Goal: Information Seeking & Learning: Check status

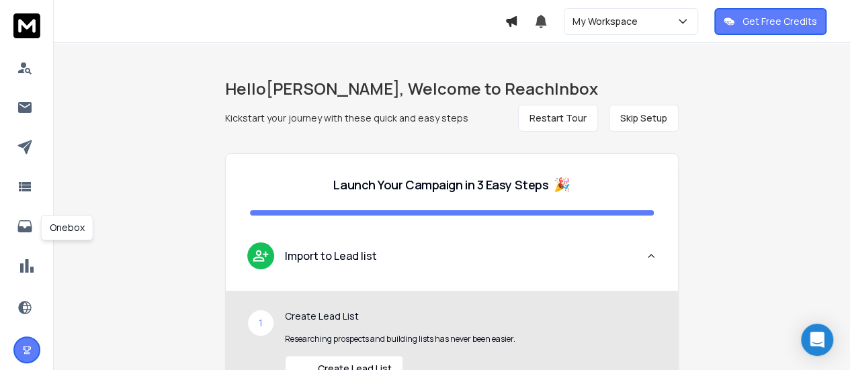
click at [26, 251] on div at bounding box center [26, 189] width 31 height 271
click at [28, 268] on icon at bounding box center [26, 265] width 13 height 13
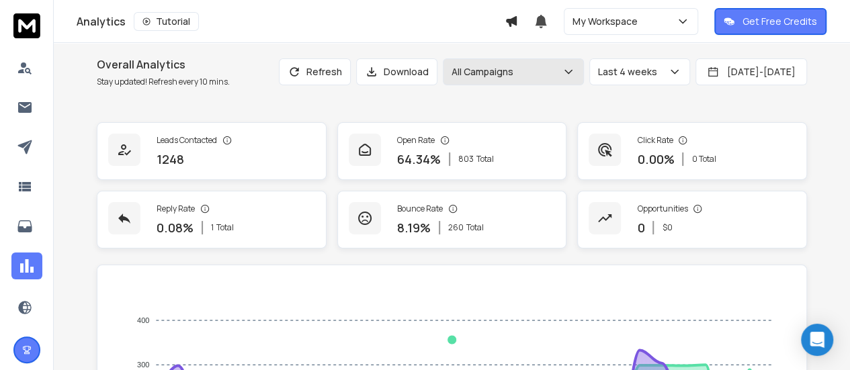
click at [508, 73] on div "All Campaigns" at bounding box center [514, 71] width 124 height 13
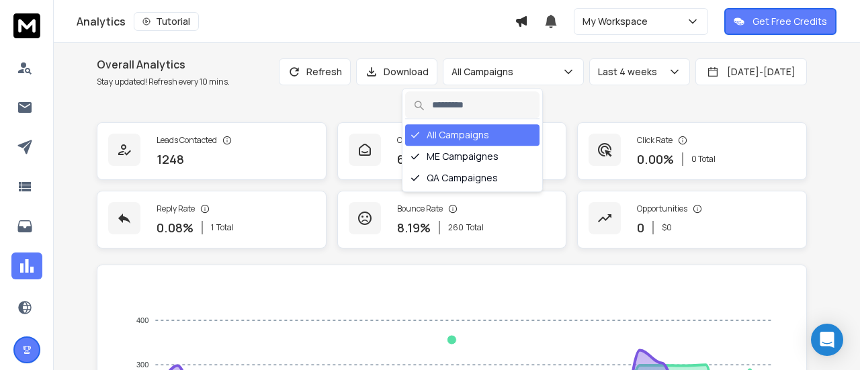
click at [479, 133] on div "All Campaigns" at bounding box center [472, 135] width 134 height 22
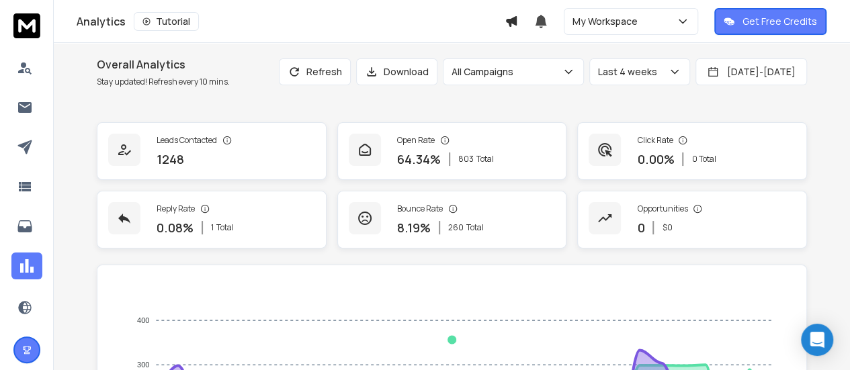
click at [472, 79] on button "All Campaigns" at bounding box center [513, 71] width 141 height 27
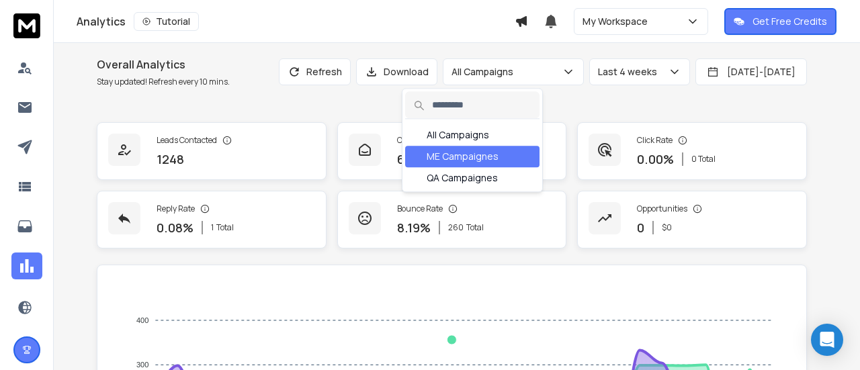
click at [474, 155] on div "ME Campaignes" at bounding box center [472, 157] width 134 height 22
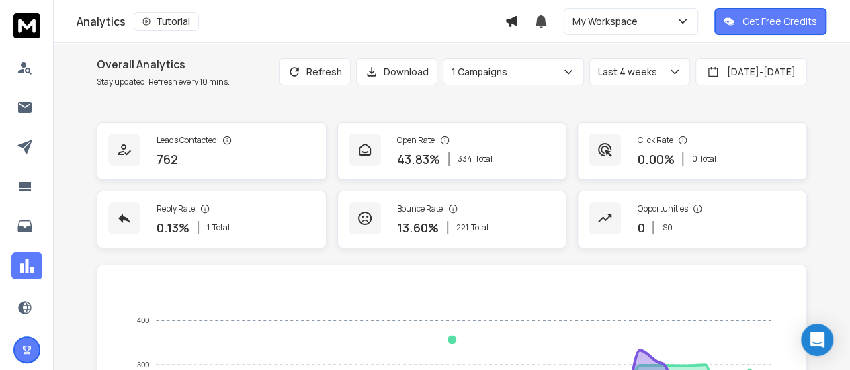
click at [598, 69] on p "Last 4 weeks" at bounding box center [630, 71] width 65 height 13
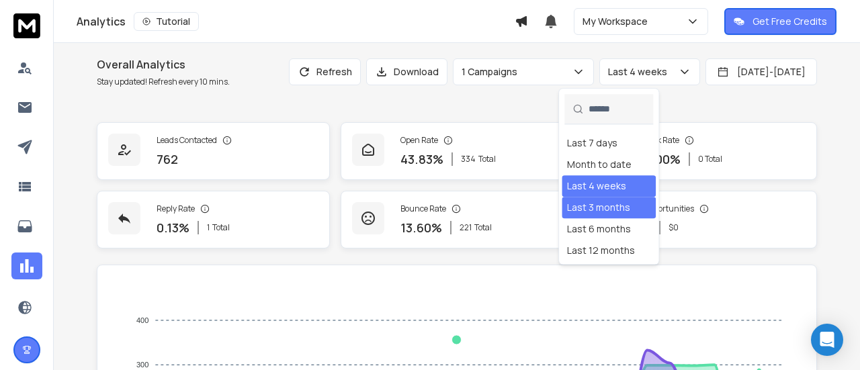
click at [609, 208] on div "Last 3 months" at bounding box center [598, 207] width 63 height 13
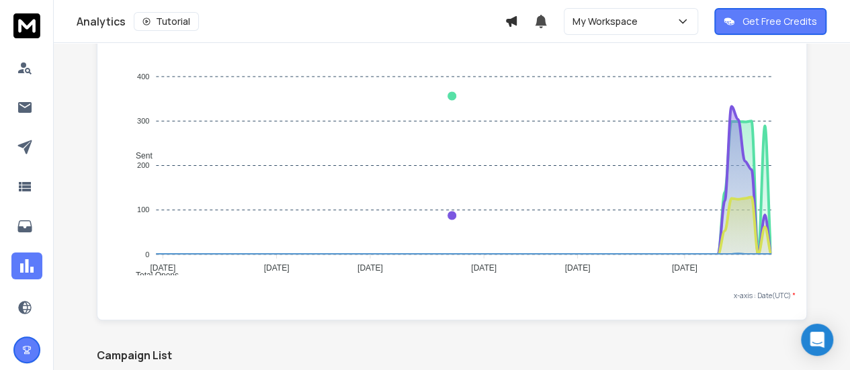
scroll to position [245, 0]
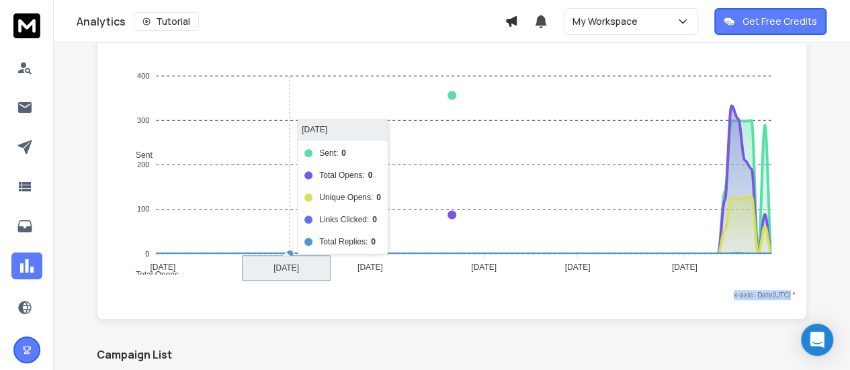
drag, startPoint x: 792, startPoint y: 294, endPoint x: 116, endPoint y: 113, distance: 699.9
click at [116, 113] on div "Sent Total Opens Unique Opens Links Clicked Total Replies 400 400 300 300 200 2…" at bounding box center [452, 170] width 710 height 300
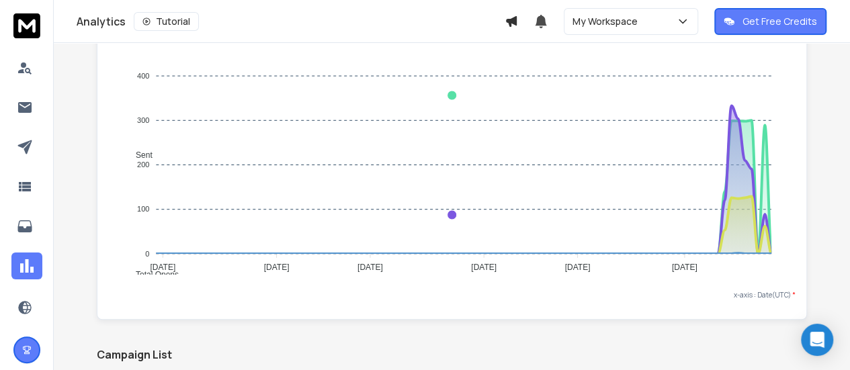
click at [116, 113] on div "Sent Total Opens Unique Opens Links Clicked Total Replies 400 400 300 300 200 2…" at bounding box center [451, 162] width 687 height 245
click at [24, 257] on icon at bounding box center [27, 266] width 20 height 20
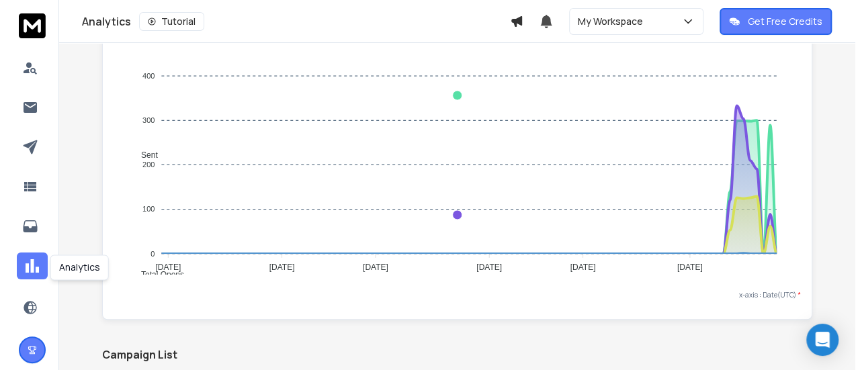
scroll to position [0, 0]
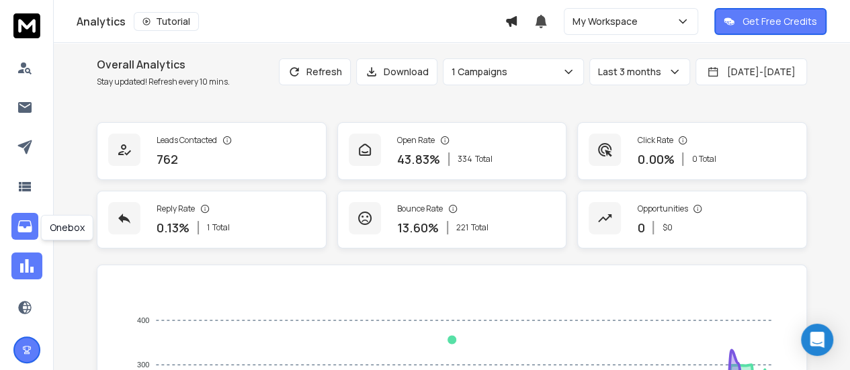
click at [29, 230] on icon at bounding box center [24, 226] width 14 height 12
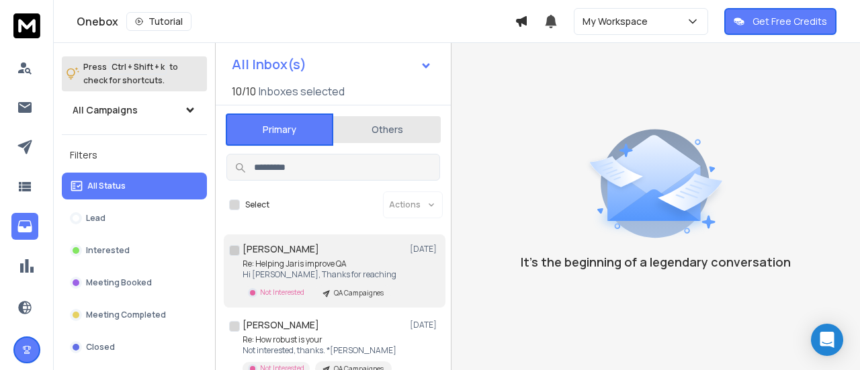
click at [346, 267] on p "Re: Helping Jaris improve QA" at bounding box center [320, 264] width 154 height 11
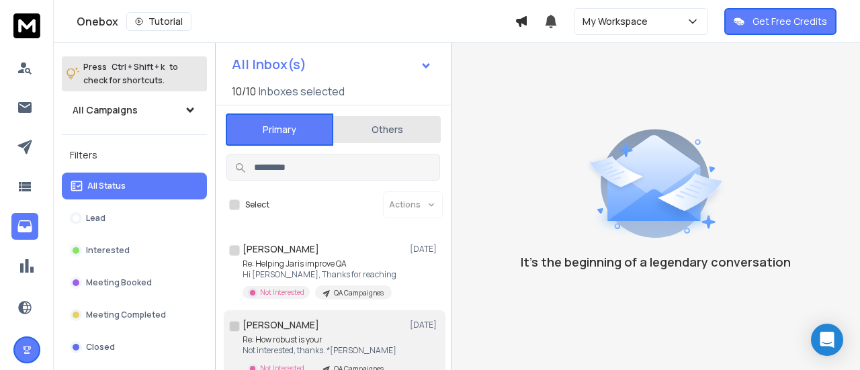
click at [320, 337] on p "Re: How robust is your" at bounding box center [320, 340] width 154 height 11
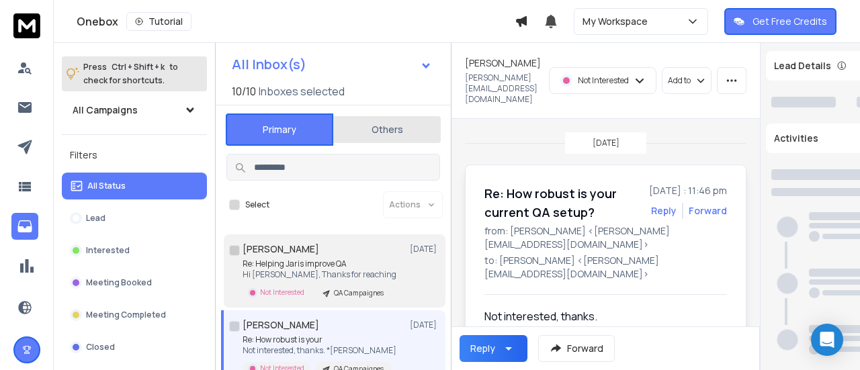
click at [320, 282] on div "Re: Helping Jaris improve QA Hi [PERSON_NAME], Thanks for reaching Not Interest…" at bounding box center [320, 279] width 154 height 41
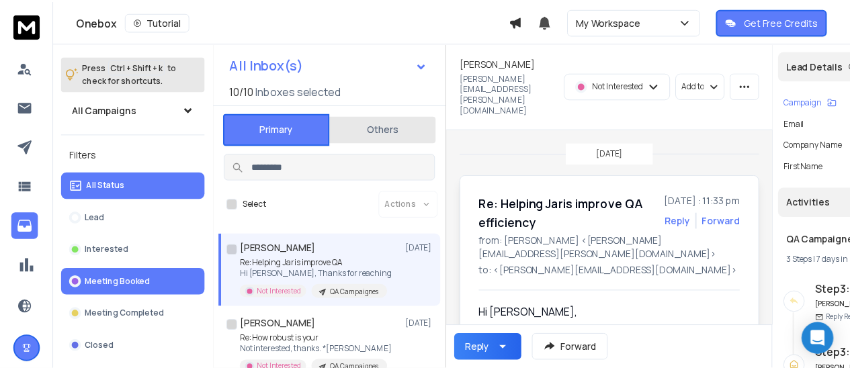
scroll to position [412, 0]
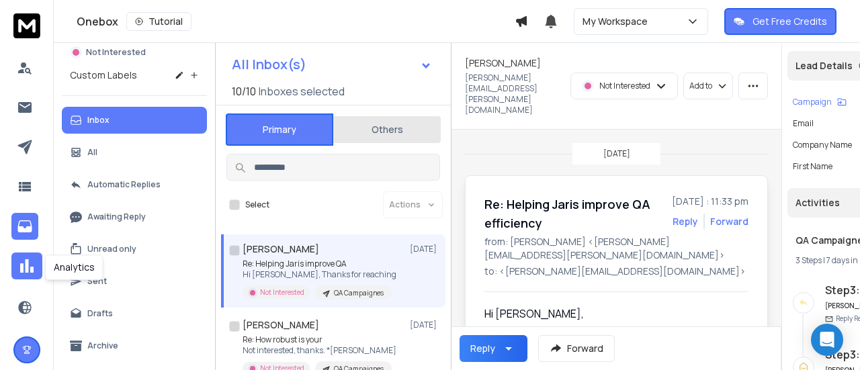
click at [30, 277] on link at bounding box center [26, 266] width 31 height 31
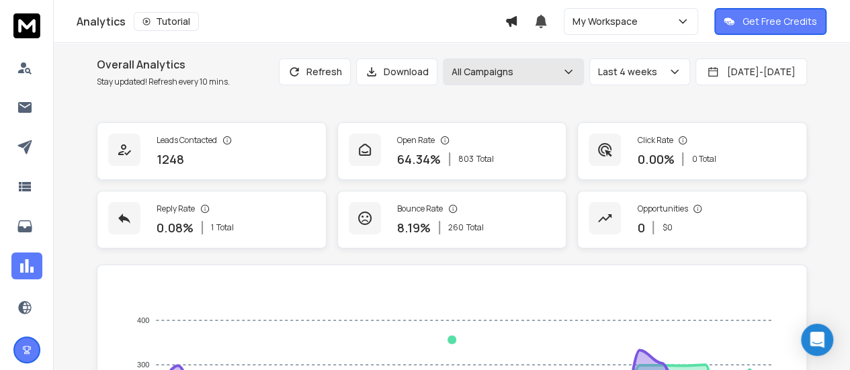
click at [469, 73] on p "All Campaigns" at bounding box center [485, 71] width 67 height 13
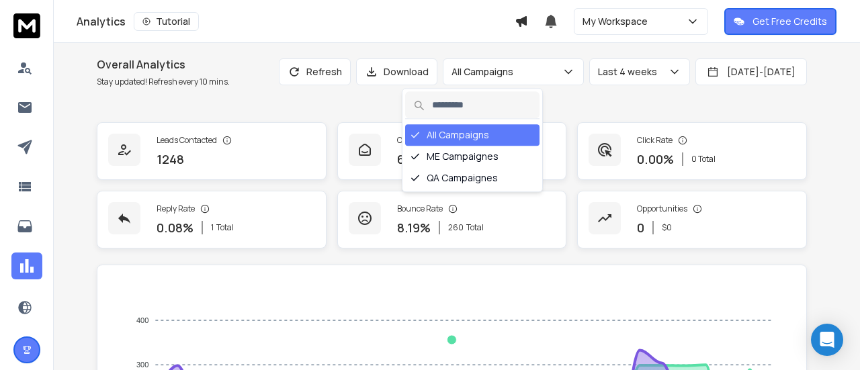
click at [461, 137] on div "All Campaigns" at bounding box center [472, 135] width 134 height 22
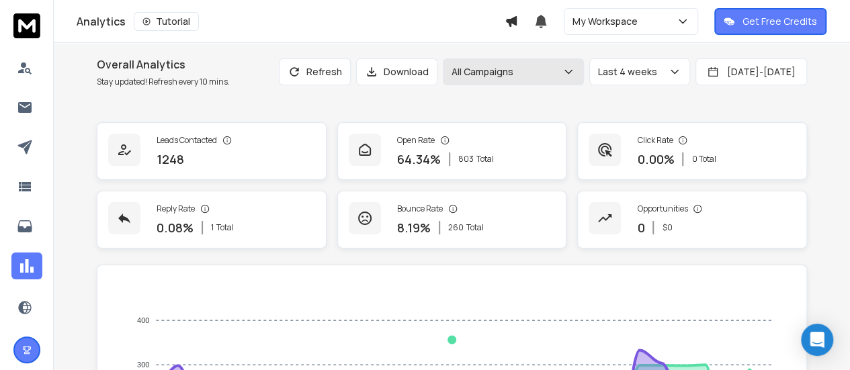
click at [467, 71] on p "All Campaigns" at bounding box center [485, 71] width 67 height 13
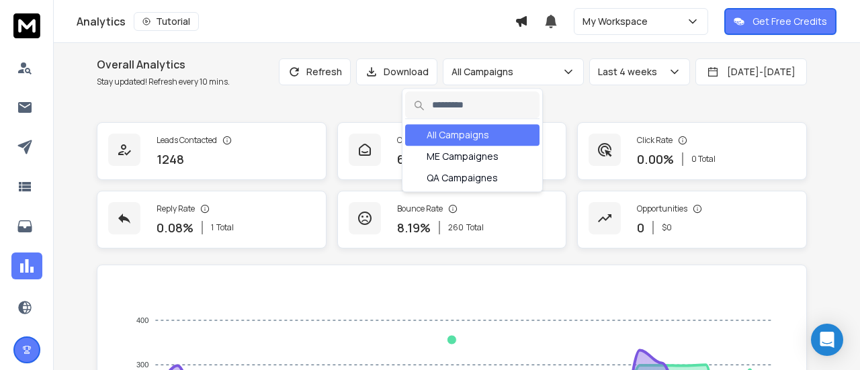
click at [467, 144] on div "All Campaigns" at bounding box center [472, 135] width 134 height 22
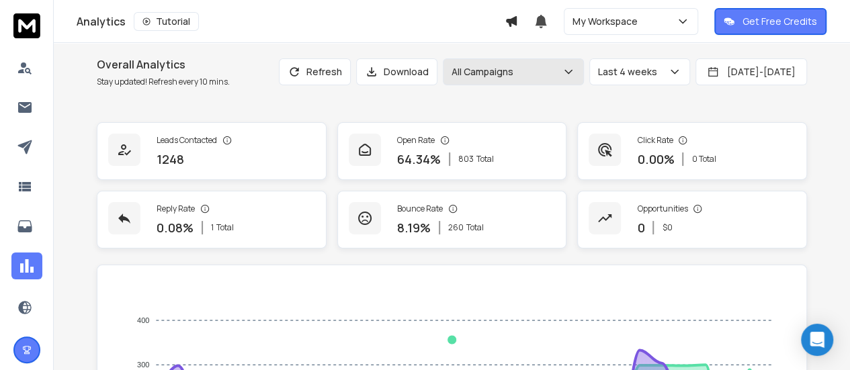
click at [457, 74] on p "All Campaigns" at bounding box center [485, 71] width 67 height 13
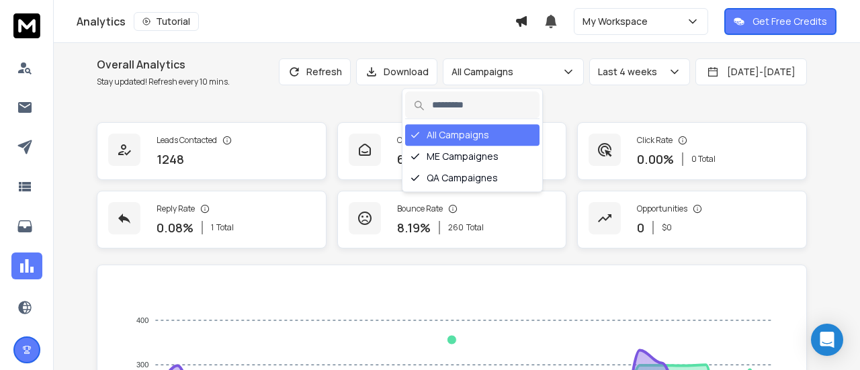
click at [450, 128] on div "All Campaigns" at bounding box center [472, 135] width 134 height 22
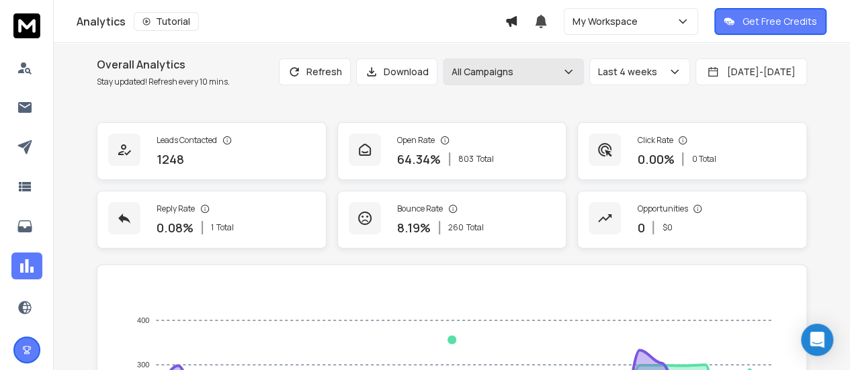
click at [476, 67] on p "All Campaigns" at bounding box center [485, 71] width 67 height 13
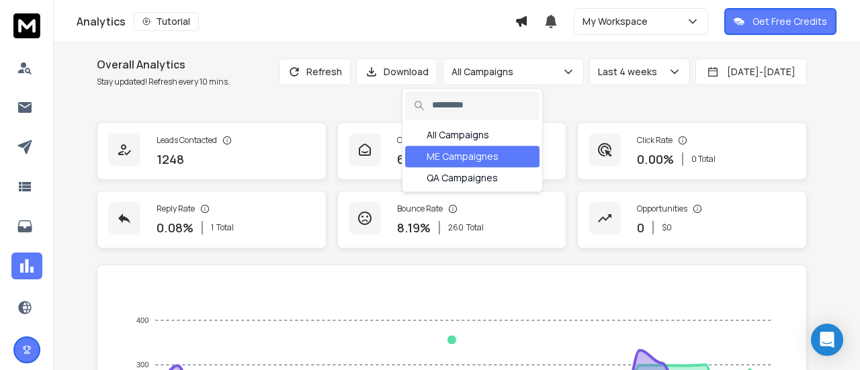
click at [468, 153] on div "ME Campaignes" at bounding box center [472, 157] width 134 height 22
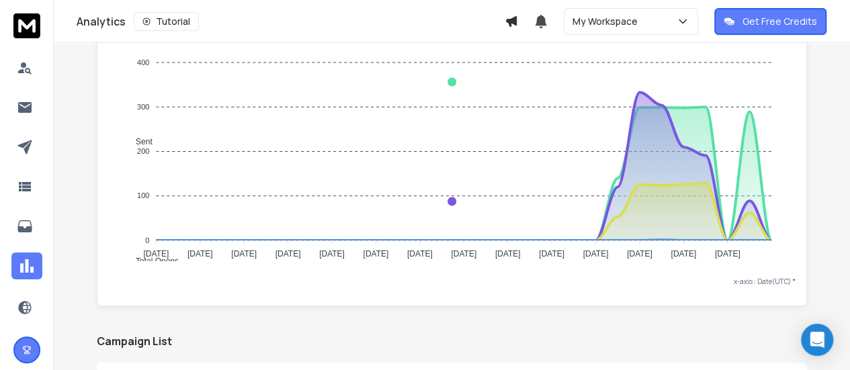
scroll to position [387, 0]
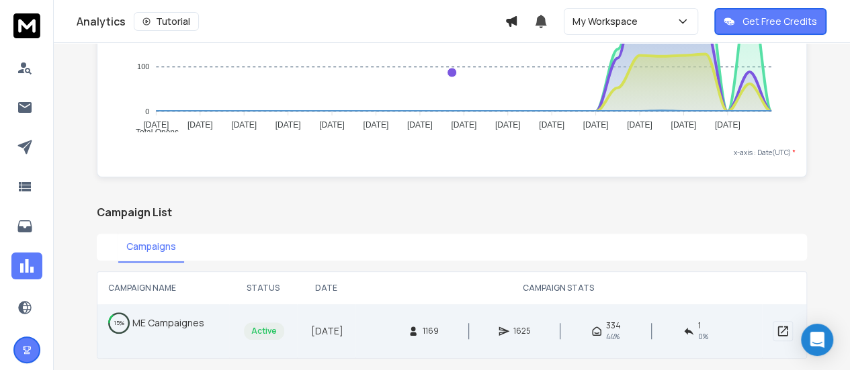
drag, startPoint x: 352, startPoint y: 331, endPoint x: 273, endPoint y: 339, distance: 79.7
click at [273, 339] on tr "15 % ME Campaignes Active [DATE] 1169 1625 334 44 % 1 0 %" at bounding box center [451, 331] width 709 height 54
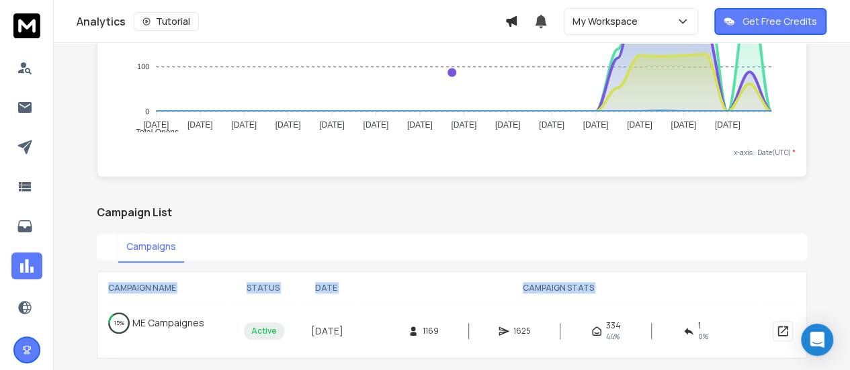
drag, startPoint x: 211, startPoint y: 320, endPoint x: 102, endPoint y: 266, distance: 121.7
click at [102, 266] on div "Campaigns CAMPAIGN NAME STATUS DATE CAMPAIGN STATS 15 % ME Campaignes Active [D…" at bounding box center [452, 296] width 710 height 125
click at [196, 200] on div "Overall Analytics Stay updated! Refresh every 10 mins. Refresh Download 1 Campa…" at bounding box center [452, 13] width 710 height 689
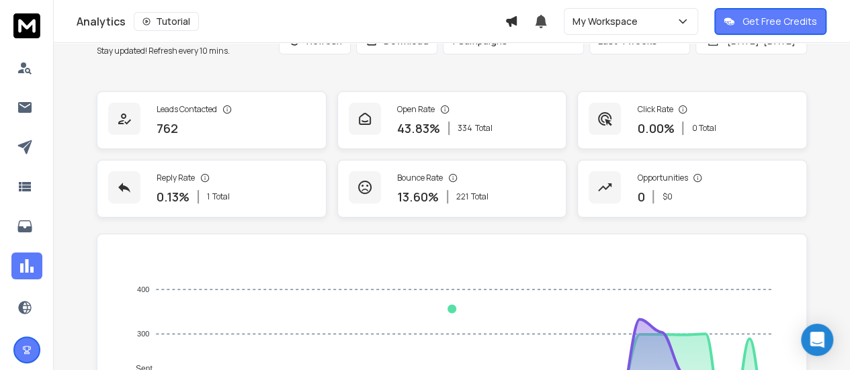
scroll to position [0, 0]
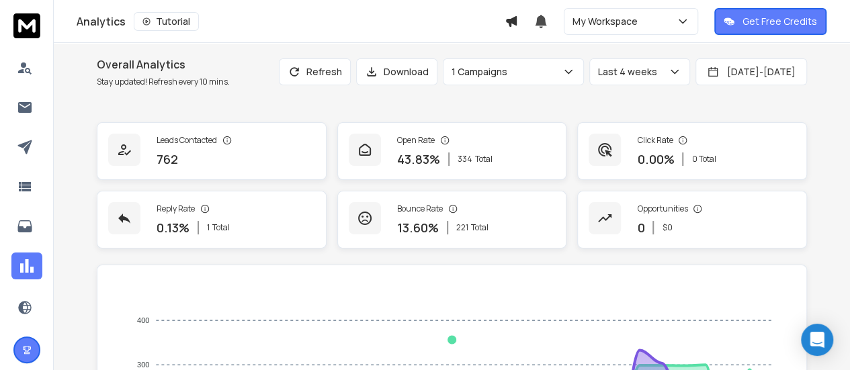
click at [196, 200] on link "Reply Rate 0.13 % 1 Total" at bounding box center [212, 220] width 230 height 58
